Goal: Task Accomplishment & Management: Manage account settings

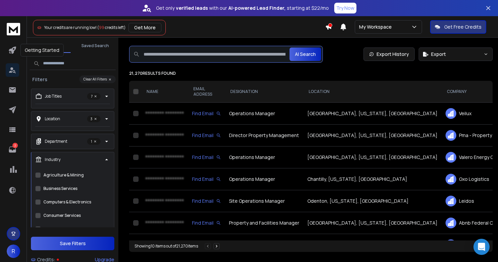
scroll to position [0, 370]
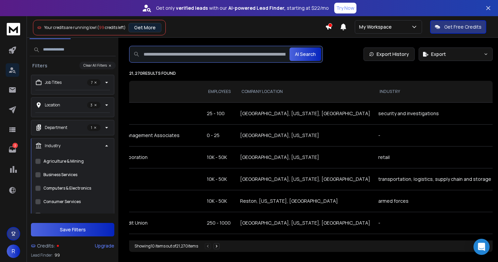
click at [144, 28] on button "Get More" at bounding box center [144, 27] width 33 height 9
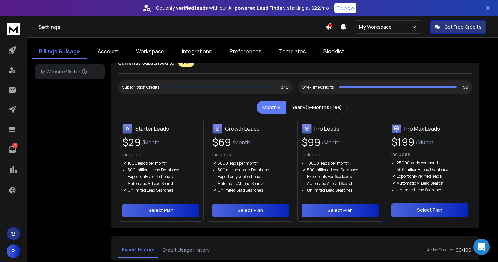
scroll to position [49, 0]
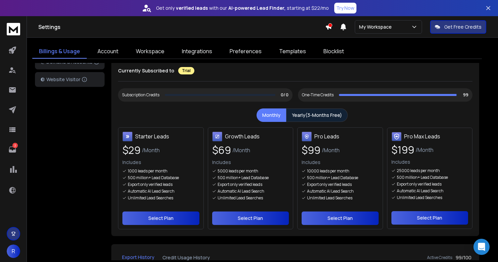
click at [313, 116] on button "Yearly(3-Months Free)" at bounding box center [317, 114] width 62 height 13
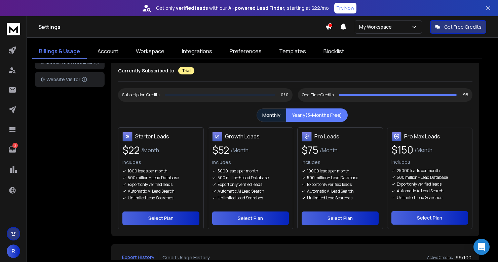
click at [278, 112] on button "Monthly" at bounding box center [272, 114] width 30 height 13
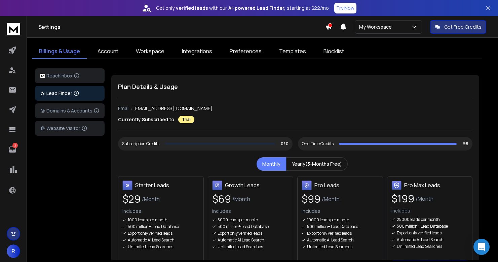
scroll to position [0, 0]
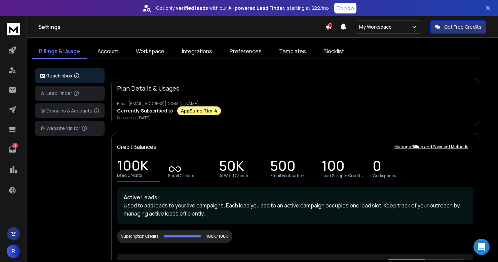
click at [88, 79] on button "ReachInbox" at bounding box center [70, 75] width 70 height 15
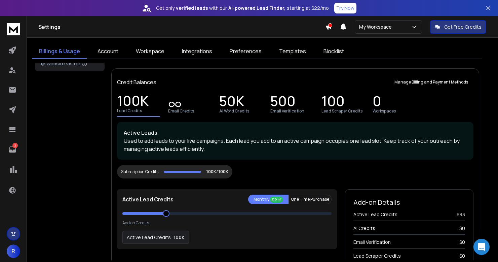
click at [194, 211] on div "Add on Credits Active Lead Credits 100K" at bounding box center [226, 226] width 209 height 36
click at [297, 200] on button "One Time Purchase" at bounding box center [310, 198] width 43 height 9
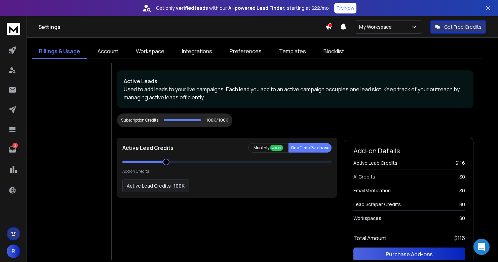
scroll to position [115, 0]
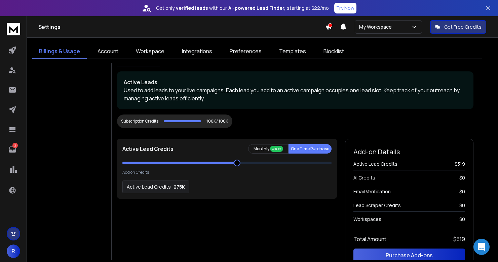
click at [239, 163] on span at bounding box center [237, 162] width 7 height 7
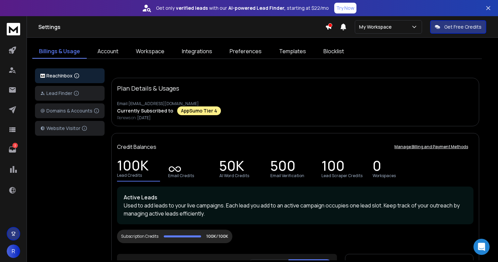
scroll to position [0, 0]
click at [285, 51] on link "Templates" at bounding box center [292, 51] width 40 height 14
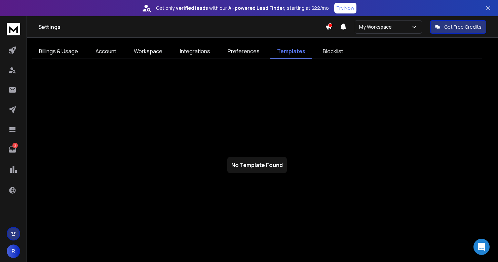
click at [63, 50] on link "Billings & Usage" at bounding box center [58, 51] width 52 height 14
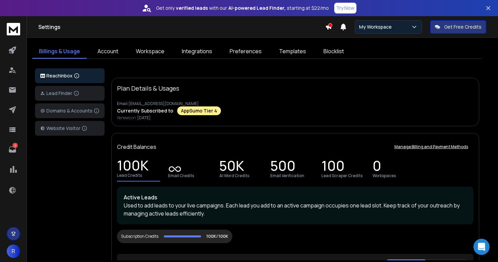
click at [397, 28] on div "My Workspace" at bounding box center [388, 27] width 59 height 7
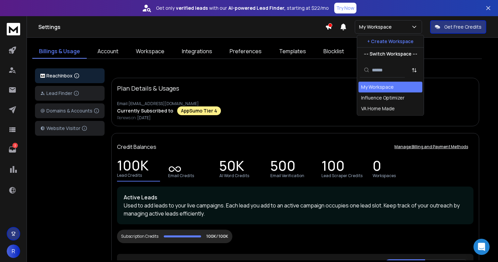
click at [375, 88] on div "My Workspace" at bounding box center [377, 87] width 33 height 7
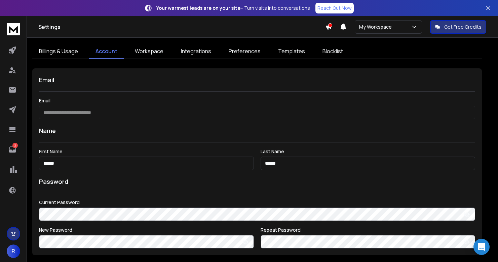
click at [148, 54] on link "Workspace" at bounding box center [149, 51] width 42 height 14
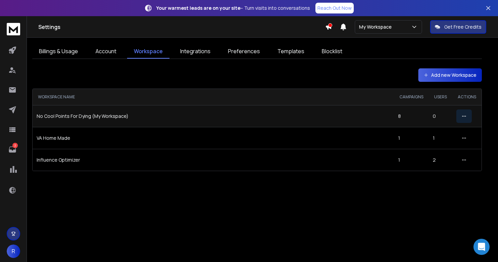
click at [465, 116] on icon "button" at bounding box center [464, 115] width 4 height 1
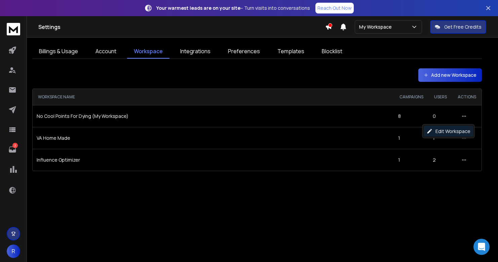
click at [449, 130] on p "Edit Workspace" at bounding box center [453, 131] width 35 height 7
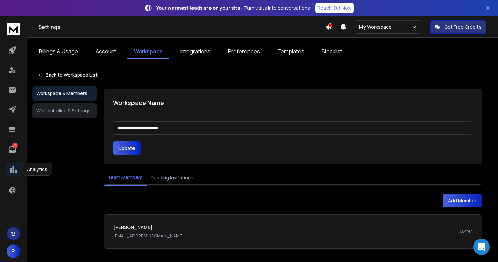
click at [12, 167] on icon at bounding box center [13, 169] width 10 height 10
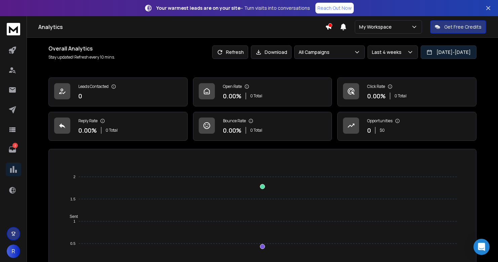
click at [433, 52] on button "[DATE] - [DATE]" at bounding box center [449, 51] width 56 height 13
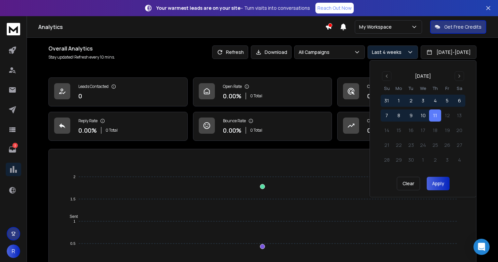
click at [372, 51] on p "Last 4 weeks" at bounding box center [388, 52] width 32 height 7
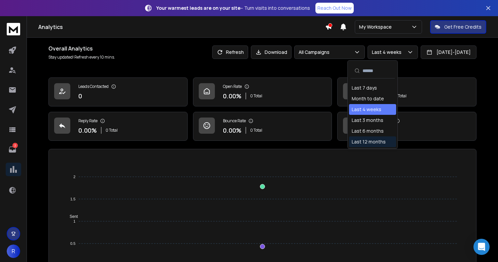
click at [362, 141] on div "Last 12 months" at bounding box center [369, 141] width 34 height 7
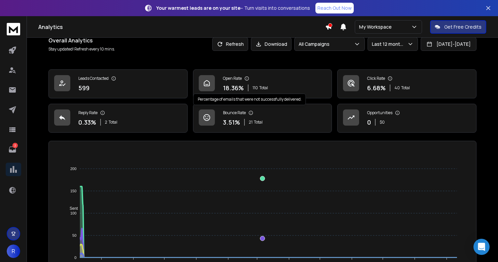
scroll to position [8, 0]
click at [15, 249] on span "R" at bounding box center [13, 250] width 13 height 13
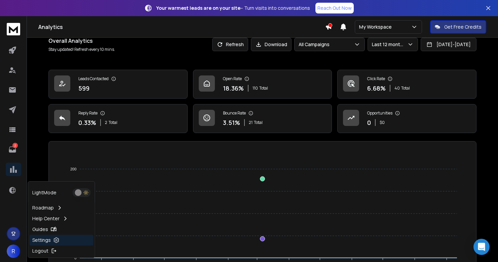
click at [43, 238] on p "Settings" at bounding box center [41, 239] width 18 height 7
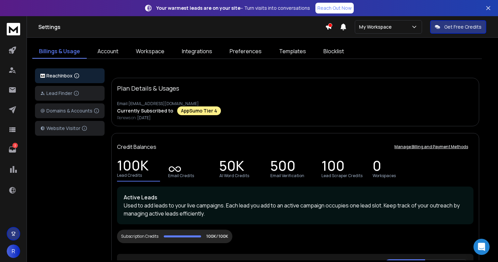
click at [159, 50] on link "Workspace" at bounding box center [150, 51] width 42 height 14
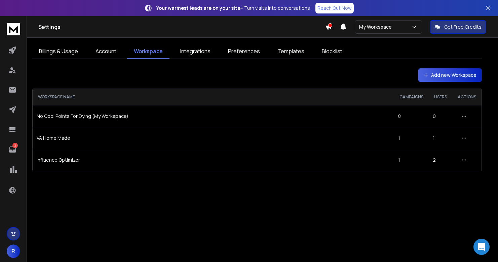
click at [187, 50] on link "Integrations" at bounding box center [196, 51] width 44 height 14
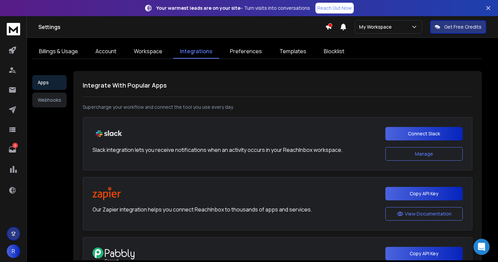
click at [58, 53] on link "Billings & Usage" at bounding box center [58, 51] width 52 height 14
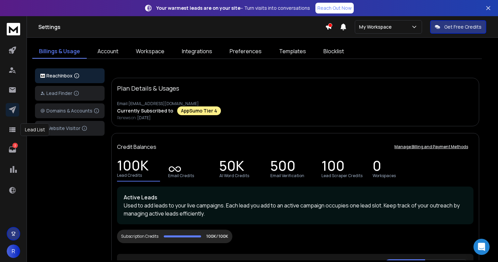
click at [14, 113] on icon at bounding box center [12, 110] width 8 height 8
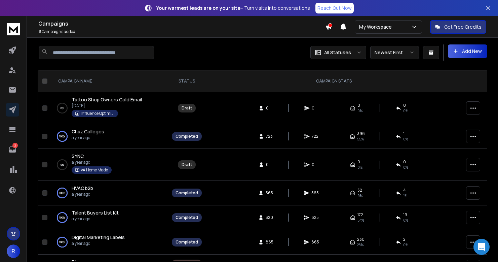
click at [470, 135] on button "button" at bounding box center [473, 135] width 14 height 13
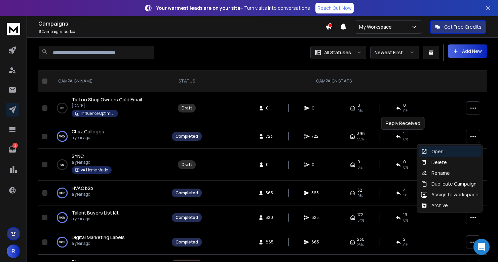
click at [409, 133] on p "1 0 %" at bounding box center [406, 136] width 7 height 11
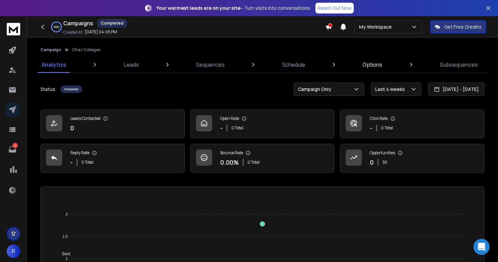
click at [370, 63] on p "Options" at bounding box center [373, 65] width 20 height 8
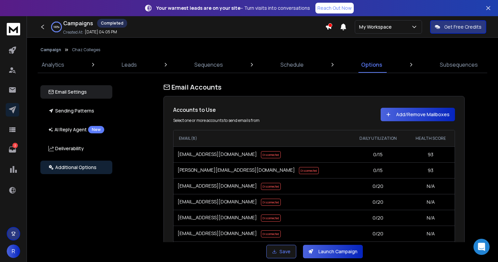
click at [70, 168] on p "Additional Options" at bounding box center [72, 167] width 48 height 7
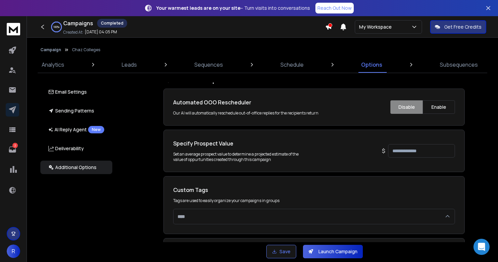
scroll to position [1218, 0]
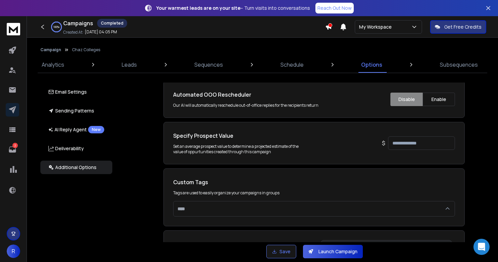
drag, startPoint x: 407, startPoint y: 142, endPoint x: 386, endPoint y: 142, distance: 20.9
click at [386, 142] on div "$ ***" at bounding box center [388, 142] width 134 height 13
type input "*"
type input "****"
click at [334, 154] on div "Specify Prospect Value Set an average prospect value to determine a projected e…" at bounding box center [313, 143] width 301 height 42
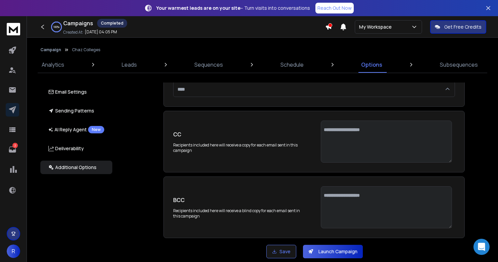
scroll to position [1337, 0]
click at [278, 252] on button "Save" at bounding box center [281, 251] width 30 height 13
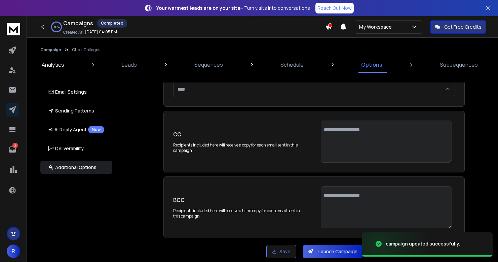
click at [56, 64] on p "Analytics" at bounding box center [53, 65] width 23 height 8
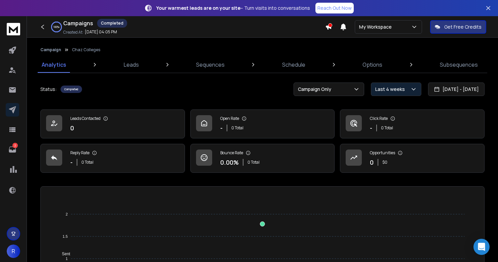
click at [410, 88] on icon "button" at bounding box center [413, 89] width 7 height 7
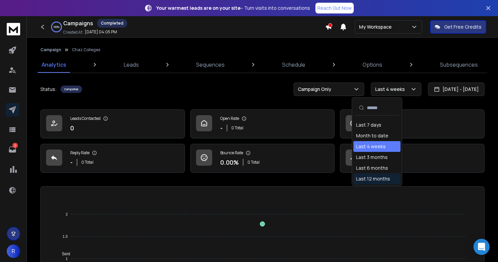
click at [363, 181] on div "Last 12 months" at bounding box center [373, 178] width 34 height 7
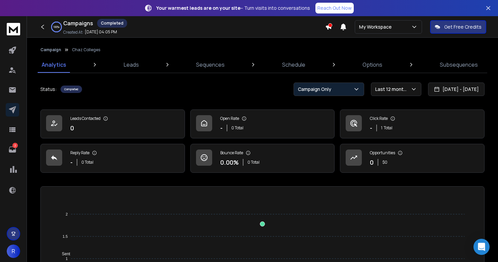
click at [314, 92] on p "Campaign Only" at bounding box center [316, 89] width 36 height 7
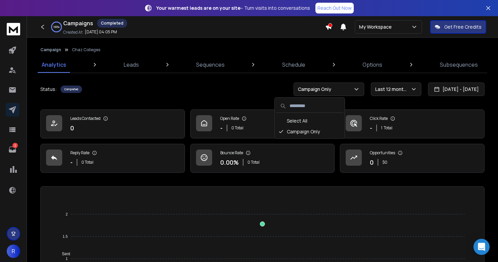
click at [237, 95] on div "Status: Completed Campaign Only Last 12 months [DATE] - [DATE]" at bounding box center [262, 88] width 444 height 13
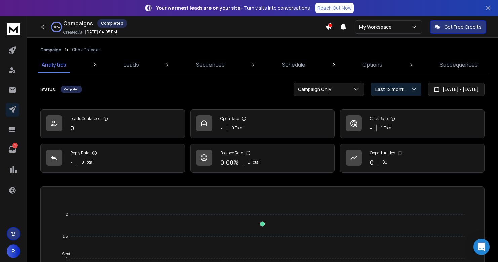
click at [387, 92] on p "Last 12 months" at bounding box center [392, 89] width 35 height 7
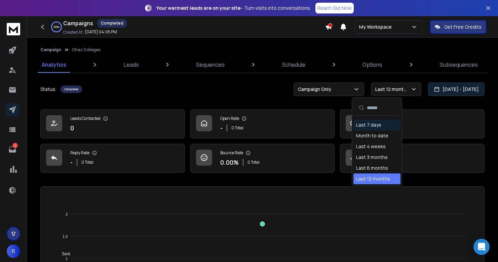
click at [431, 87] on button "[DATE] - [DATE]" at bounding box center [456, 88] width 57 height 13
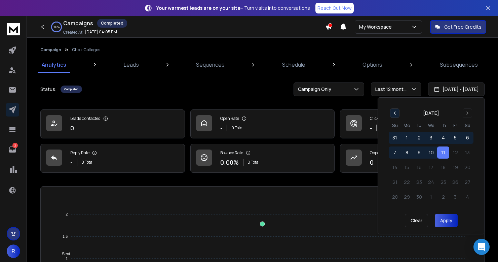
click at [397, 115] on icon "Go to previous month" at bounding box center [394, 112] width 5 height 5
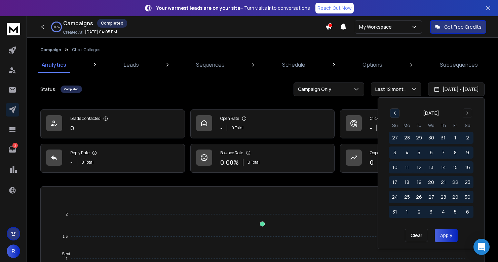
click at [397, 115] on icon "Go to previous month" at bounding box center [394, 112] width 5 height 5
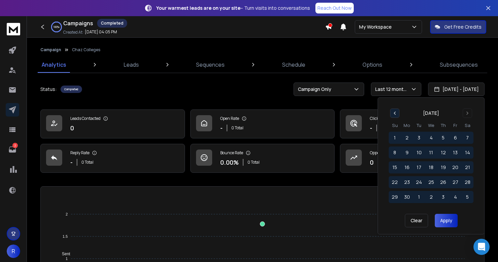
click at [397, 115] on icon "Go to previous month" at bounding box center [394, 112] width 5 height 5
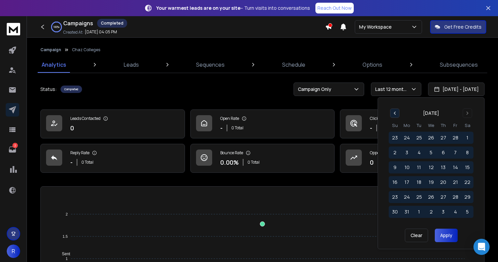
click at [397, 115] on icon "Go to previous month" at bounding box center [394, 112] width 5 height 5
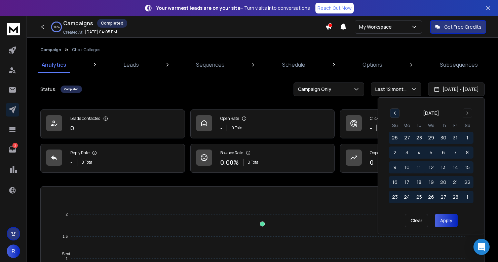
click at [397, 115] on icon "Go to previous month" at bounding box center [394, 112] width 5 height 5
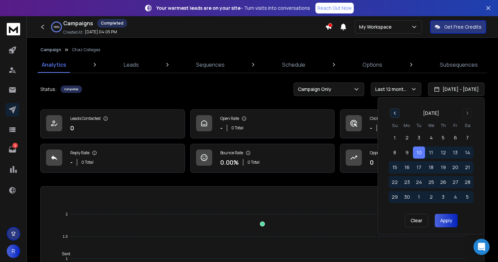
click at [397, 115] on icon "Go to previous month" at bounding box center [394, 112] width 5 height 5
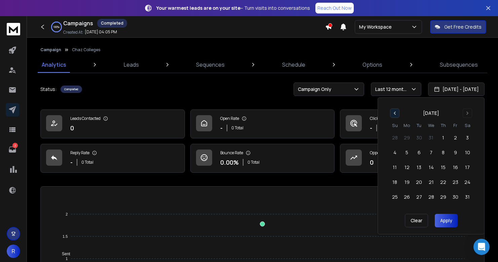
click at [397, 115] on icon "Go to previous month" at bounding box center [394, 112] width 5 height 5
click at [466, 116] on button "Go to next month" at bounding box center [467, 112] width 9 height 9
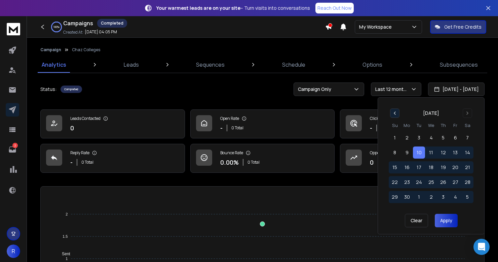
click at [417, 151] on button "10" at bounding box center [419, 152] width 12 height 12
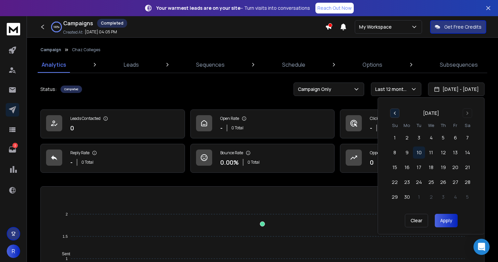
click at [417, 151] on button "10" at bounding box center [419, 152] width 12 height 12
click at [468, 113] on icon "Go to next month" at bounding box center [467, 113] width 1 height 3
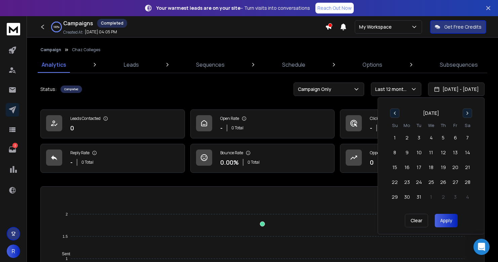
click at [468, 113] on icon "Go to next month" at bounding box center [467, 113] width 1 height 3
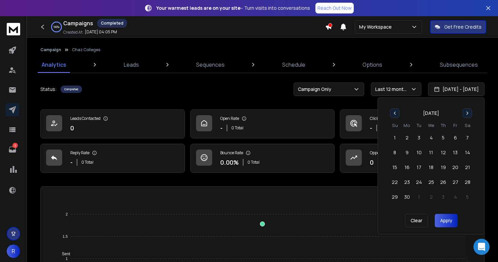
click at [468, 113] on icon "Go to next month" at bounding box center [467, 113] width 1 height 3
click at [443, 152] on button "11" at bounding box center [443, 152] width 12 height 12
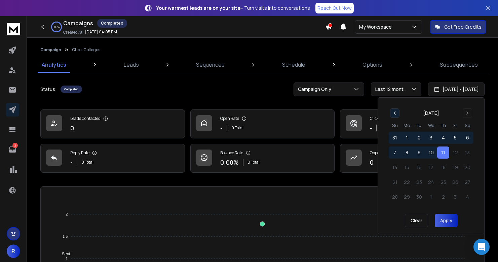
click at [445, 219] on button "Apply" at bounding box center [446, 220] width 23 height 13
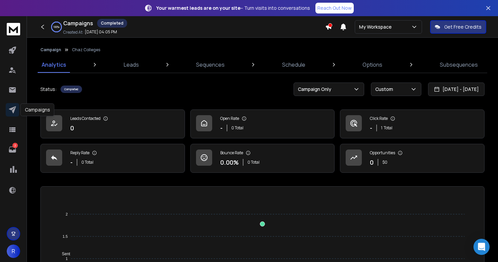
click at [16, 109] on icon at bounding box center [12, 110] width 8 height 8
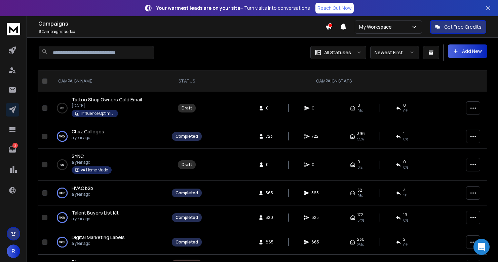
click at [219, 137] on div "723 722 396 55 % 1 0 %" at bounding box center [334, 136] width 248 height 11
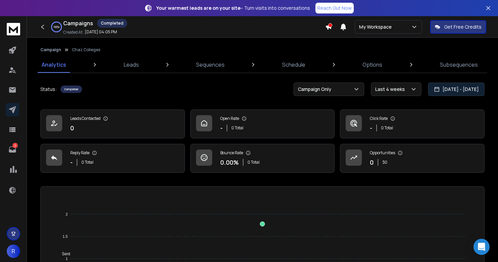
click at [428, 89] on button "[DATE] - [DATE]" at bounding box center [456, 88] width 57 height 13
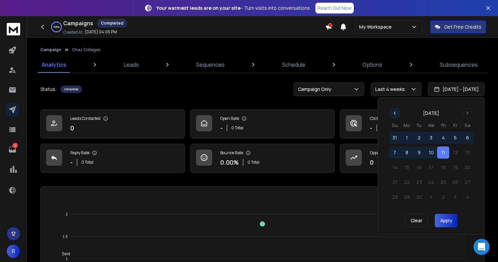
click at [393, 112] on icon "Go to previous month" at bounding box center [394, 112] width 5 height 5
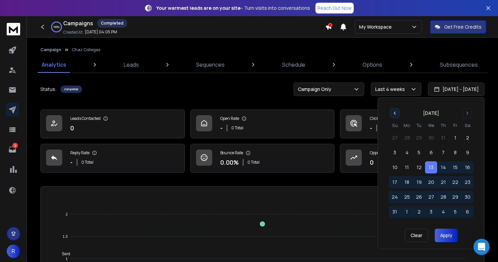
click at [393, 112] on icon "Go to previous month" at bounding box center [394, 112] width 5 height 5
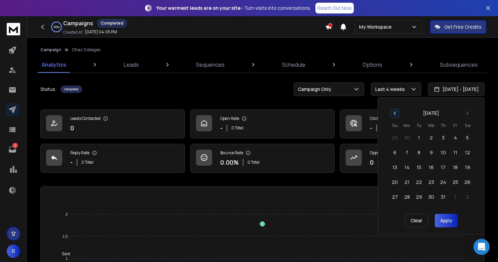
click at [393, 112] on icon "Go to previous month" at bounding box center [394, 112] width 5 height 5
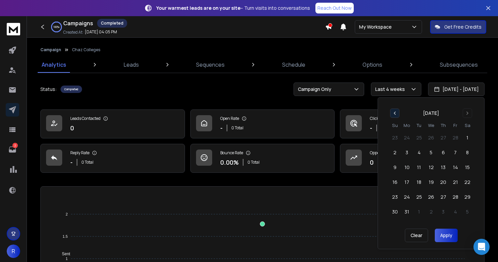
click at [393, 112] on icon "Go to previous month" at bounding box center [394, 112] width 5 height 5
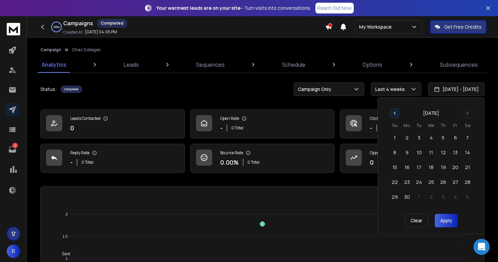
click at [393, 112] on icon "Go to previous month" at bounding box center [394, 112] width 5 height 5
click at [442, 137] on button "1" at bounding box center [443, 138] width 12 height 12
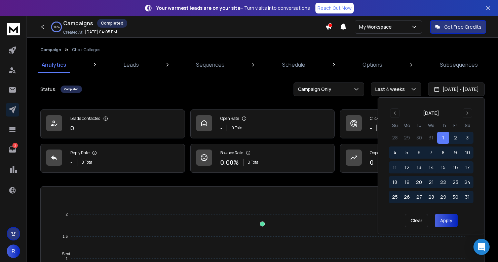
click at [448, 220] on button "Apply" at bounding box center [446, 220] width 23 height 13
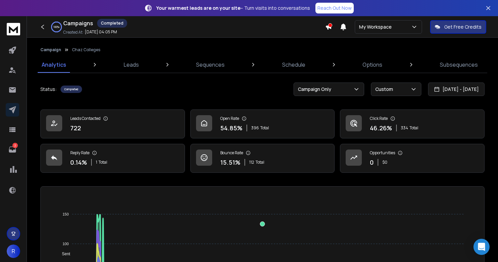
click at [100, 158] on div "0.14 % 1 Total" at bounding box center [88, 161] width 37 height 9
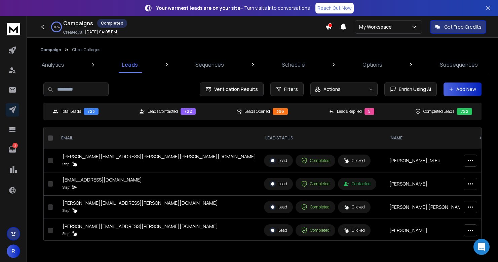
click at [468, 159] on icon "button" at bounding box center [471, 160] width 6 height 6
click at [468, 158] on icon "button" at bounding box center [471, 160] width 6 height 6
click at [53, 162] on div at bounding box center [52, 160] width 8 height 5
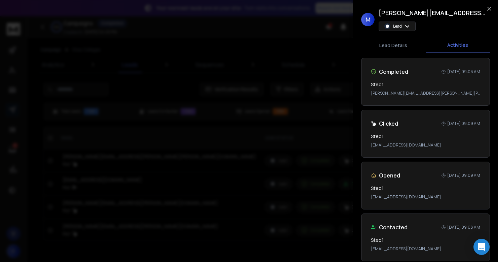
click at [459, 43] on button "Activities" at bounding box center [458, 45] width 65 height 15
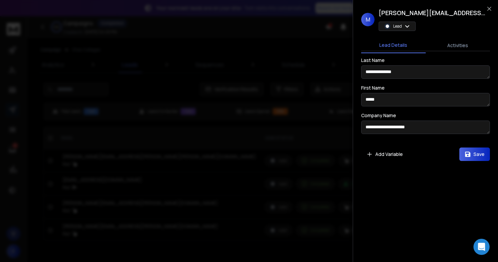
click at [403, 50] on button "Lead Details" at bounding box center [393, 45] width 65 height 15
click at [312, 132] on div at bounding box center [249, 131] width 498 height 262
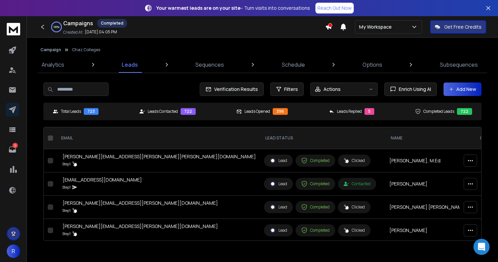
click at [51, 160] on button "button" at bounding box center [50, 160] width 5 height 5
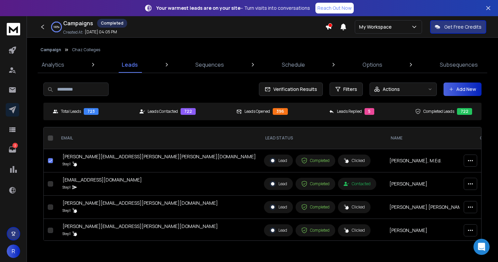
click at [49, 185] on button "button" at bounding box center [50, 183] width 5 height 5
click at [50, 206] on button "button" at bounding box center [50, 206] width 5 height 5
click at [49, 230] on button "button" at bounding box center [50, 229] width 5 height 5
click at [405, 88] on div "Actions" at bounding box center [399, 89] width 51 height 7
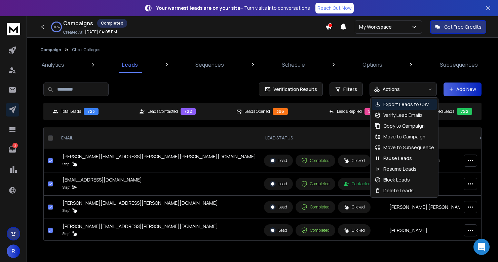
click at [301, 124] on div "Verification Results Filters Actions Add New Total Leads 723 Leads Contacted 72…" at bounding box center [262, 157] width 438 height 151
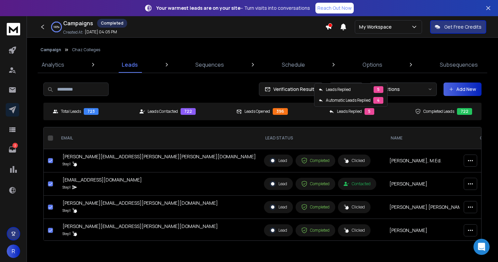
click at [374, 111] on div "5" at bounding box center [370, 111] width 10 height 7
click at [12, 143] on link "2" at bounding box center [12, 149] width 13 height 13
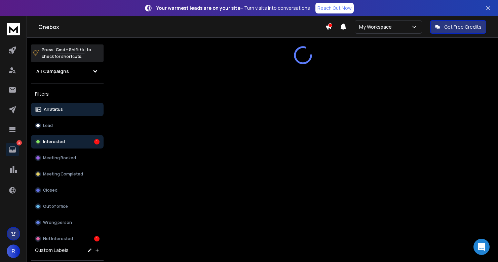
click at [69, 141] on button "Interested 1" at bounding box center [67, 141] width 73 height 13
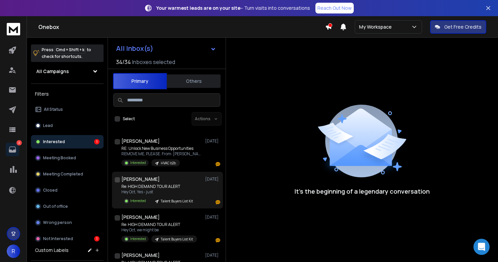
click at [176, 191] on p "Hey Oct, Yes - just" at bounding box center [159, 191] width 76 height 5
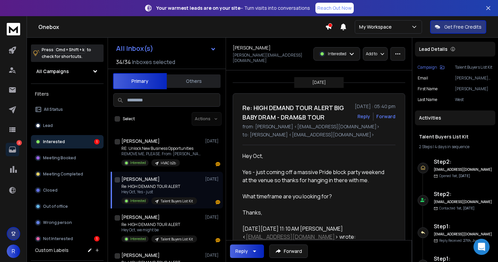
click at [189, 82] on button "Others" at bounding box center [194, 81] width 54 height 15
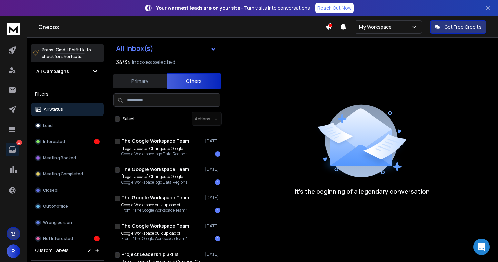
click at [151, 82] on button "Primary" at bounding box center [140, 81] width 54 height 15
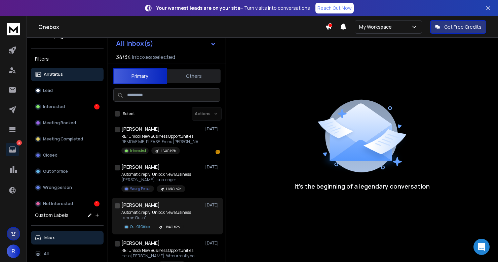
scroll to position [98, 0]
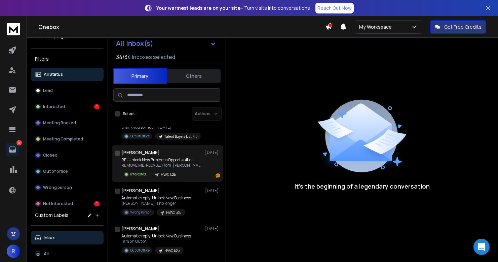
click at [186, 168] on div "RE: Unlock New Business Opportunities REMOVE ME, PLEASE. From: [PERSON_NAME] In…" at bounding box center [161, 167] width 81 height 21
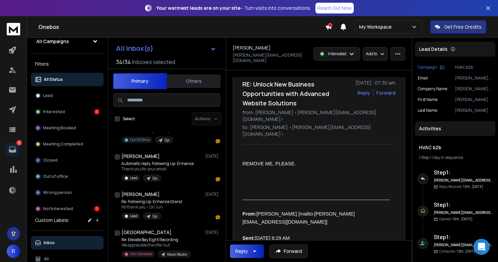
scroll to position [1125, 0]
click at [161, 103] on input at bounding box center [166, 99] width 107 height 13
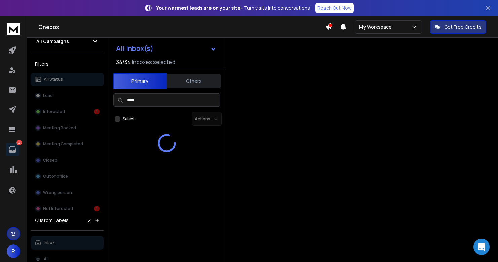
scroll to position [0, 0]
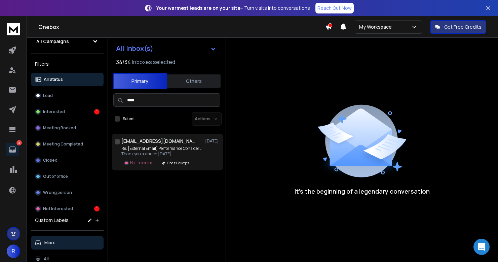
click at [181, 149] on p "Re: [External Email] Performance Consideration" at bounding box center [161, 148] width 81 height 5
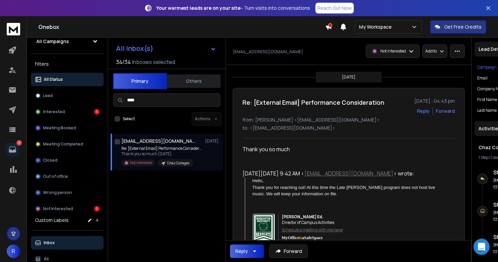
click at [413, 51] on icon at bounding box center [411, 51] width 4 height 2
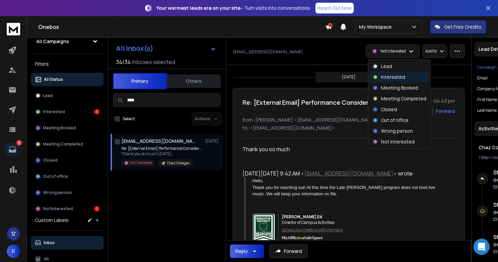
click at [395, 78] on p "Interested" at bounding box center [393, 77] width 24 height 7
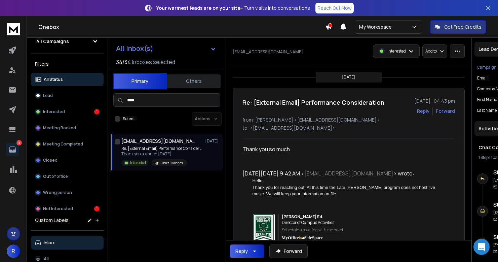
click at [182, 99] on input "****" at bounding box center [166, 99] width 107 height 13
type input "*"
type input "**********"
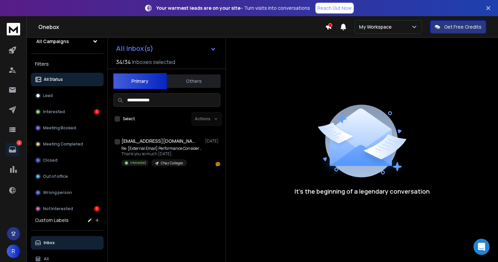
click at [182, 83] on button "Others" at bounding box center [194, 81] width 54 height 15
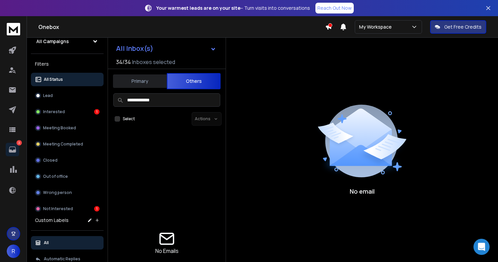
click at [145, 81] on button "Primary" at bounding box center [140, 81] width 54 height 15
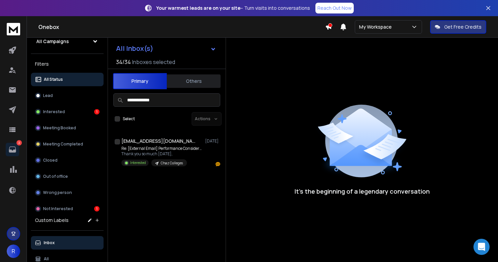
drag, startPoint x: 164, startPoint y: 101, endPoint x: 109, endPoint y: 98, distance: 55.9
click at [109, 99] on div "**********" at bounding box center [167, 165] width 118 height 151
click at [58, 110] on p "Interested" at bounding box center [54, 111] width 22 height 5
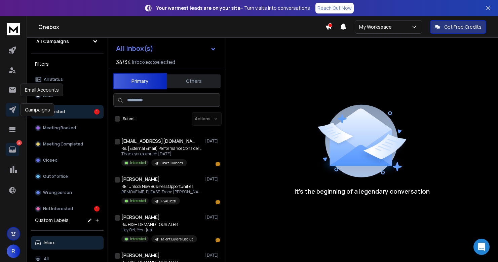
click at [14, 109] on icon at bounding box center [12, 109] width 7 height 7
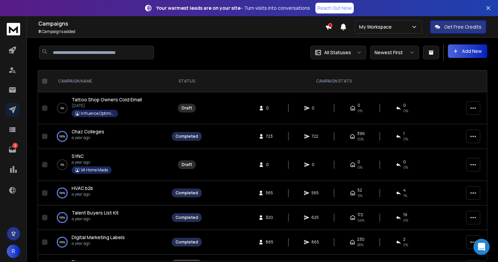
click at [224, 139] on div "723 722 396 55 % 1 0 %" at bounding box center [334, 136] width 248 height 11
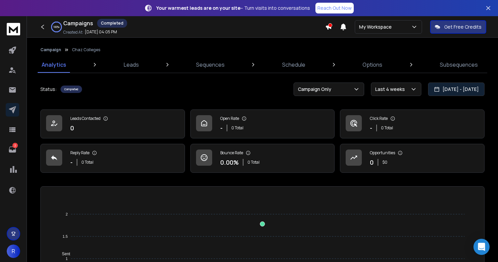
click at [428, 87] on button "[DATE] - [DATE]" at bounding box center [456, 88] width 57 height 13
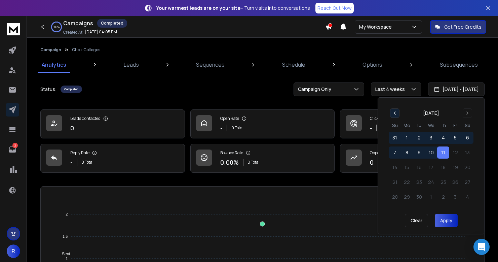
click at [396, 112] on icon "Go to previous month" at bounding box center [394, 113] width 1 height 3
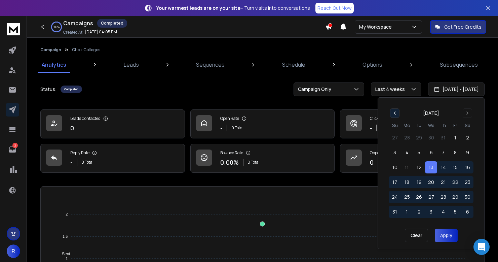
click at [396, 112] on icon "Go to previous month" at bounding box center [394, 113] width 1 height 3
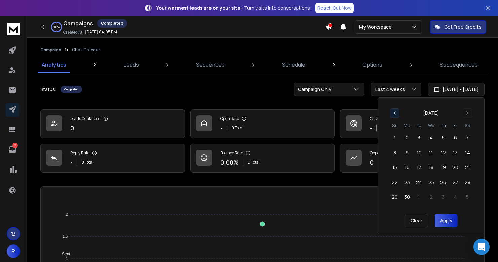
click at [396, 112] on icon "Go to previous month" at bounding box center [394, 113] width 1 height 3
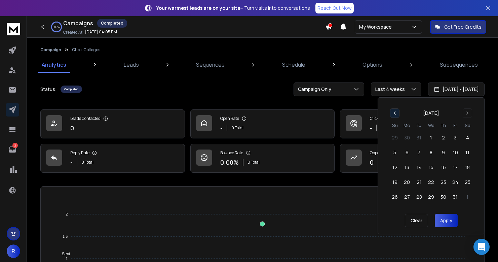
click at [396, 112] on icon "Go to previous month" at bounding box center [394, 113] width 1 height 3
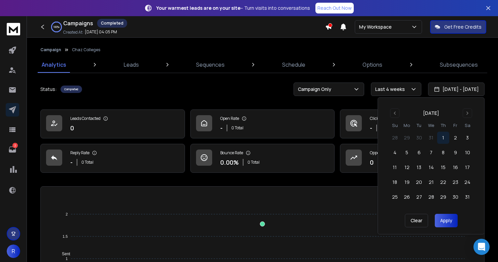
click at [445, 137] on button "1" at bounding box center [443, 138] width 12 height 12
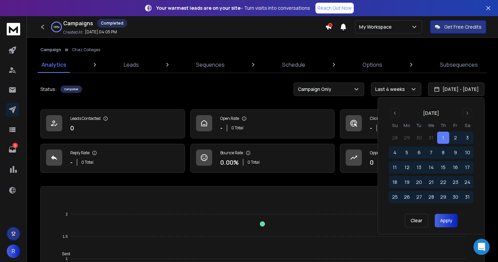
click at [442, 222] on button "Apply" at bounding box center [446, 220] width 23 height 13
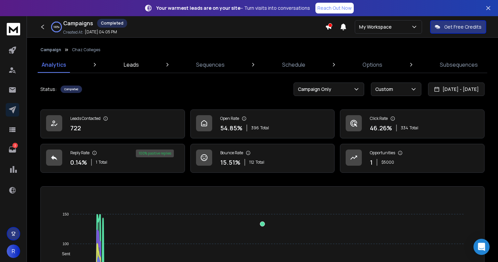
click at [128, 69] on link "Leads" at bounding box center [131, 65] width 23 height 16
